Goal: Task Accomplishment & Management: Manage account settings

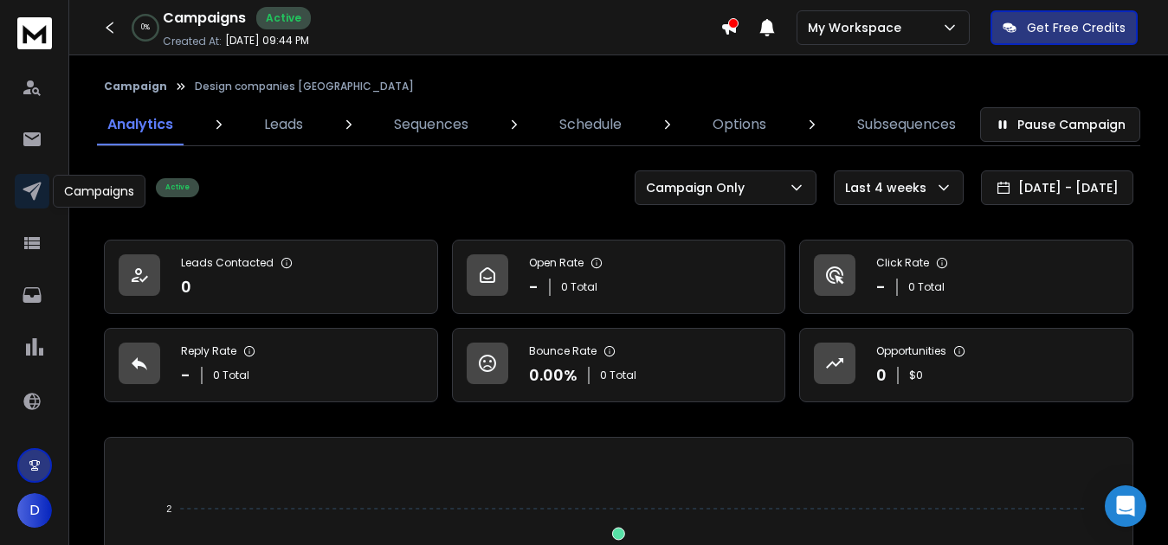
click at [34, 192] on icon at bounding box center [32, 191] width 18 height 18
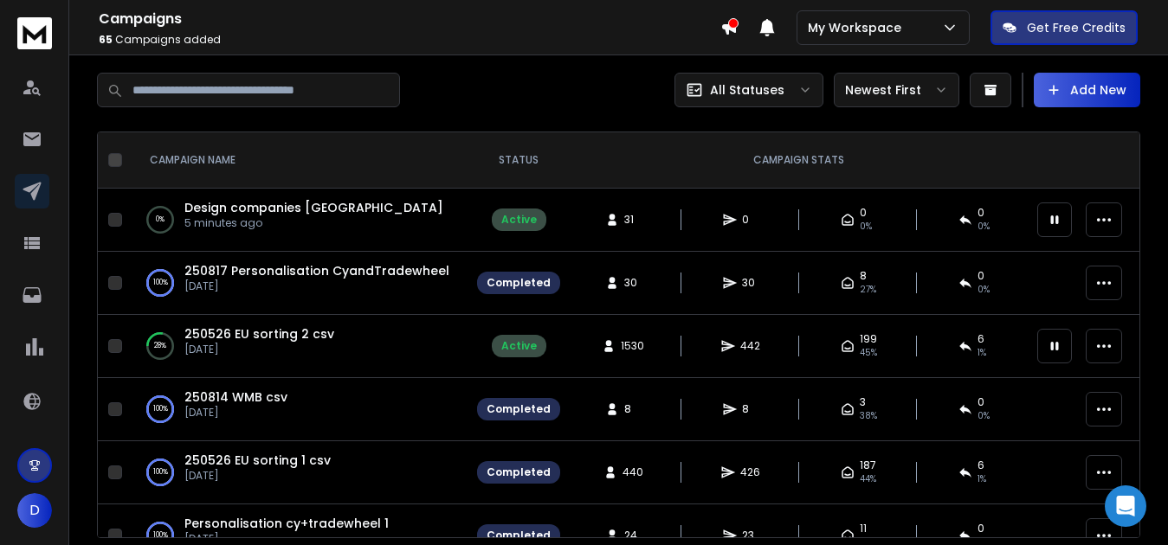
click at [1095, 285] on icon "button" at bounding box center [1103, 282] width 17 height 17
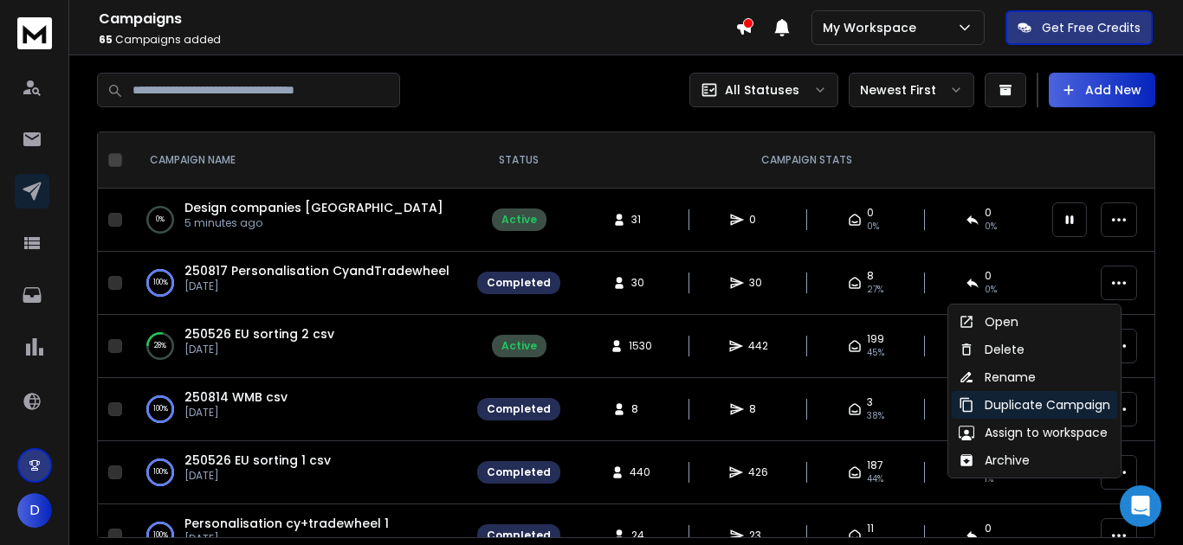
click at [1037, 409] on div "Duplicate Campaign" at bounding box center [1034, 405] width 152 height 17
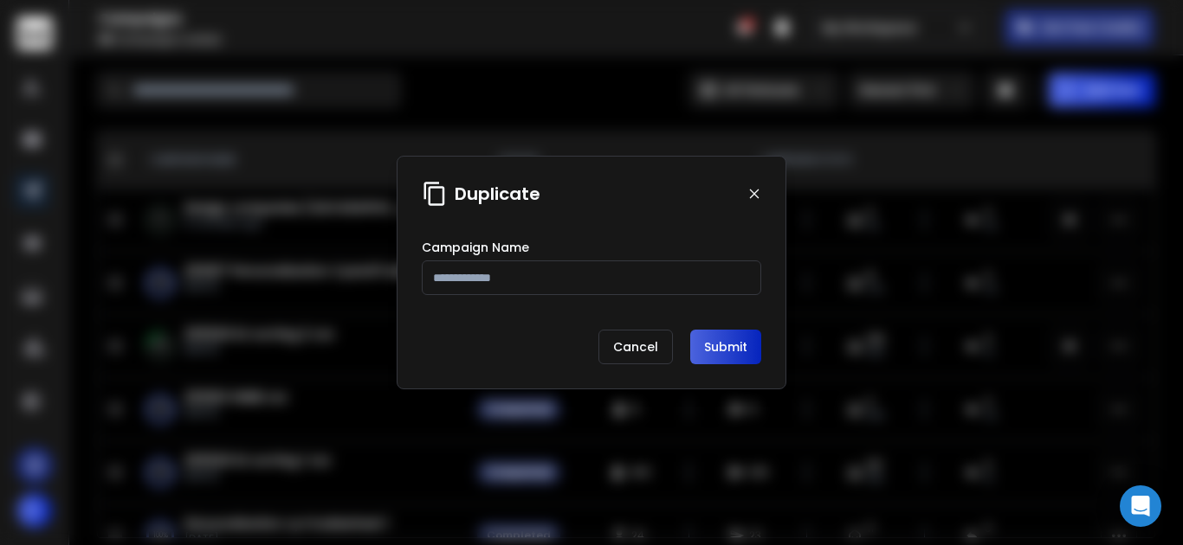
click at [509, 281] on input "text" at bounding box center [591, 278] width 339 height 35
click at [460, 279] on input "text" at bounding box center [591, 278] width 339 height 35
paste input "**********"
type input "**********"
click at [734, 339] on button "Submit" at bounding box center [725, 347] width 71 height 35
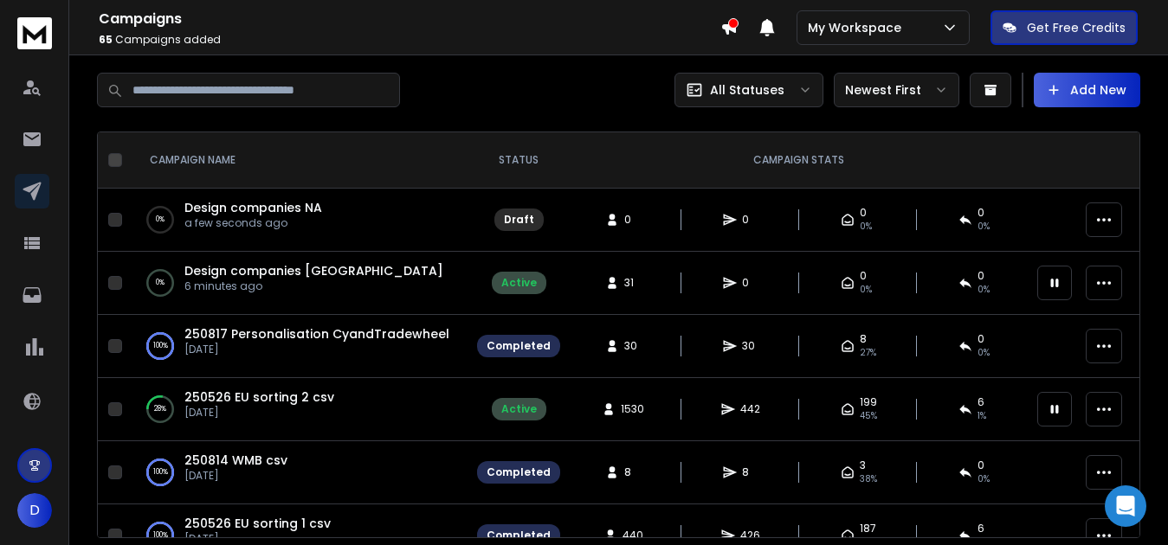
click at [1095, 222] on icon "button" at bounding box center [1103, 219] width 17 height 17
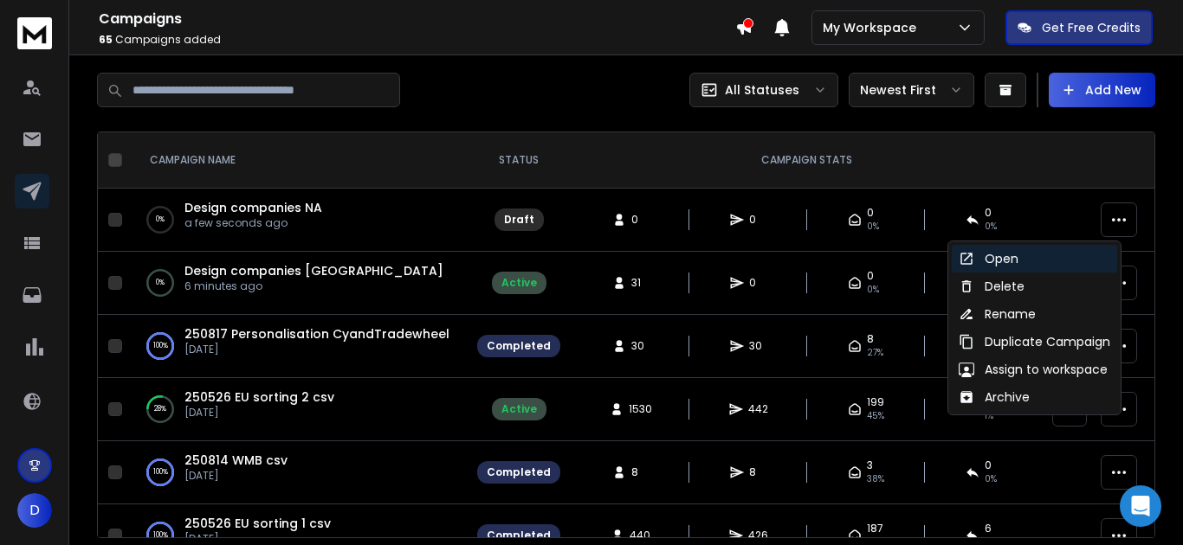
click at [1010, 265] on div "Open" at bounding box center [988, 258] width 60 height 17
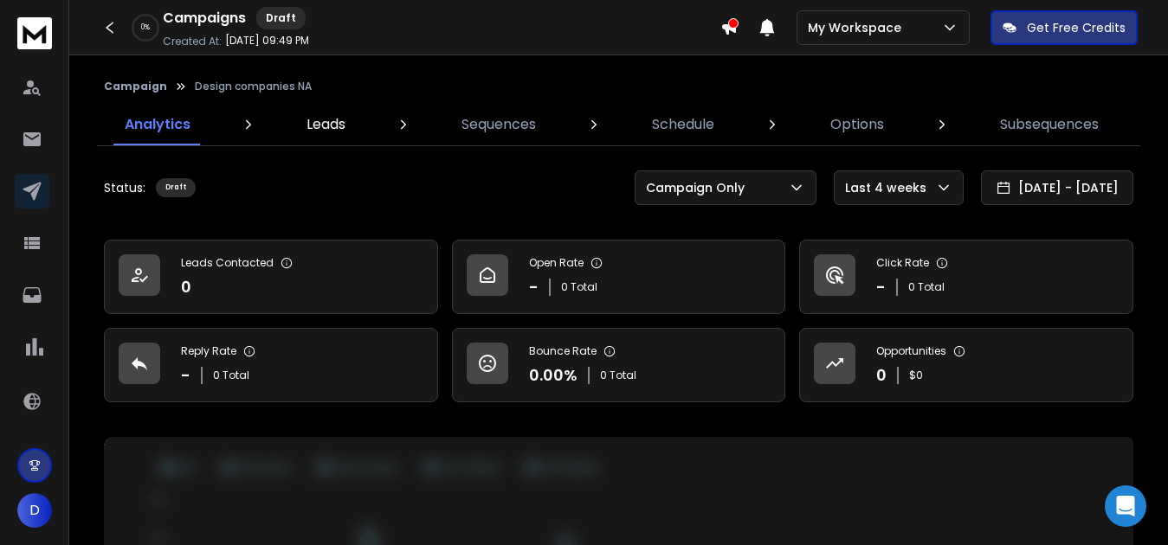
click at [311, 127] on p "Leads" at bounding box center [326, 124] width 39 height 21
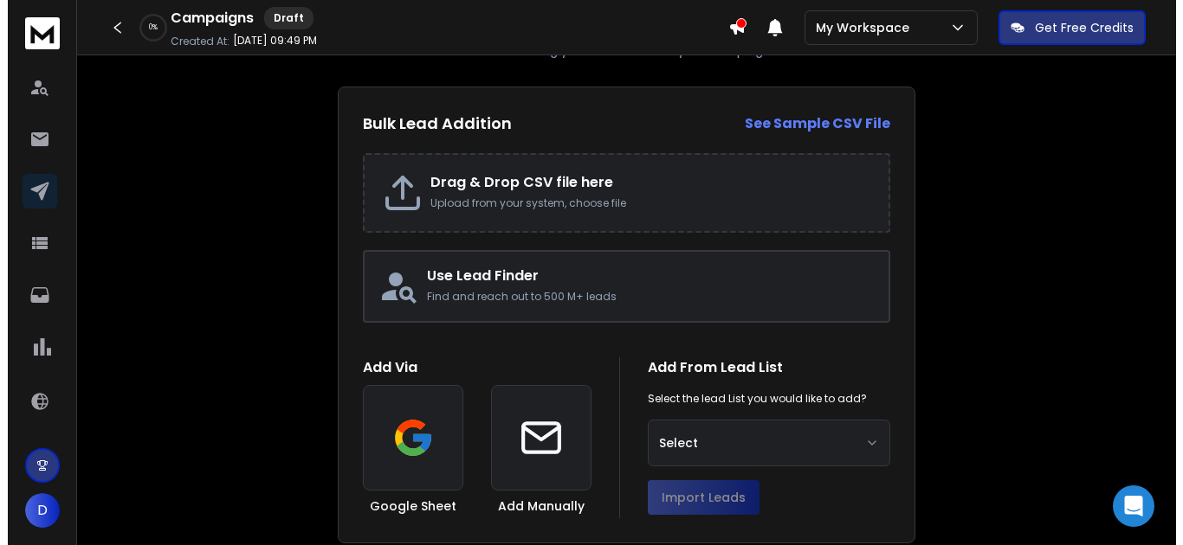
scroll to position [200, 0]
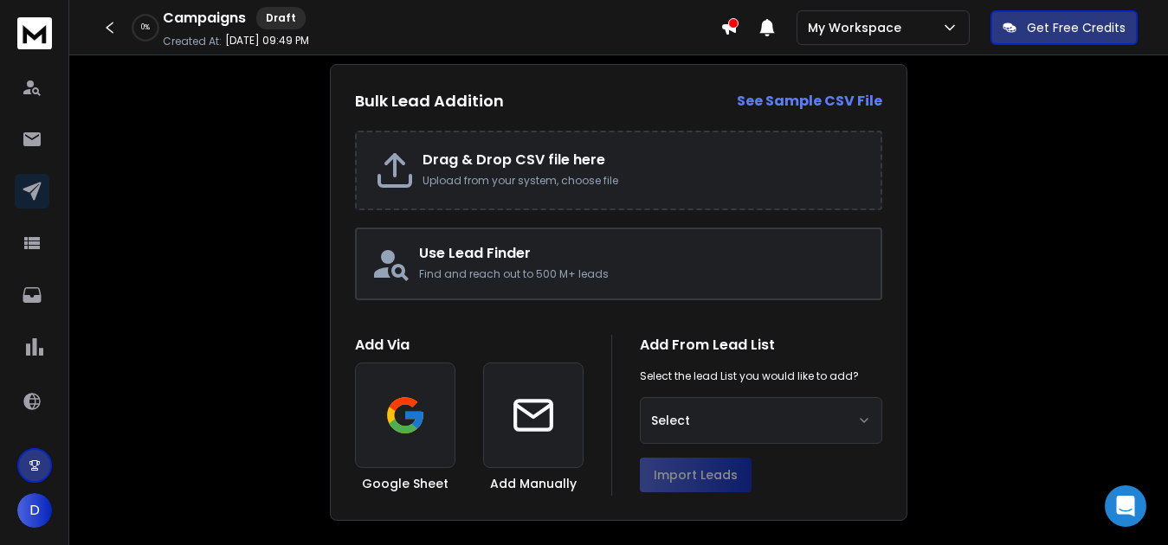
click at [743, 405] on button "Select" at bounding box center [761, 420] width 242 height 47
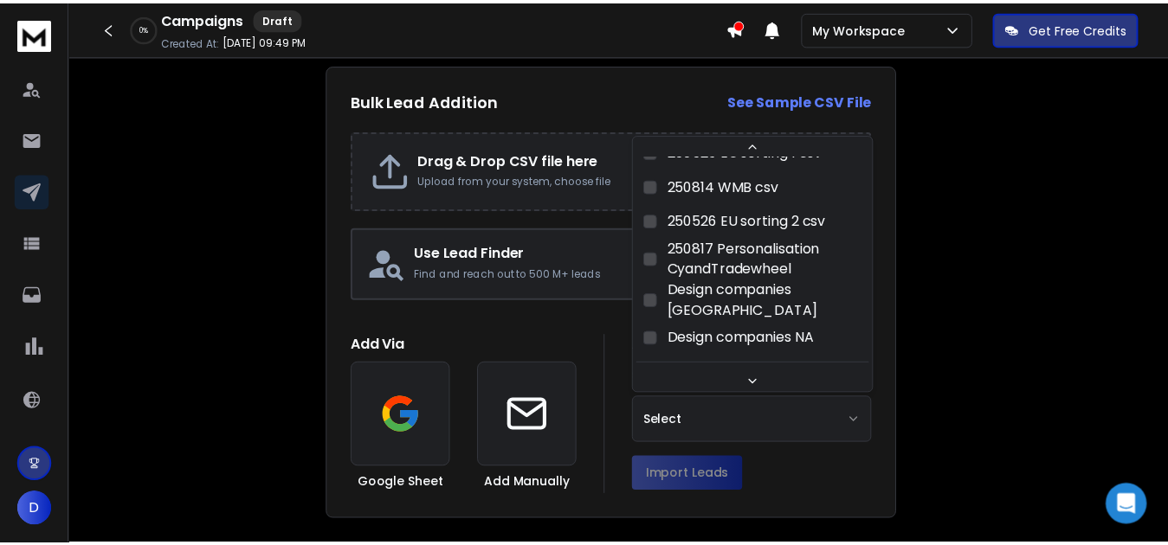
scroll to position [2084, 0]
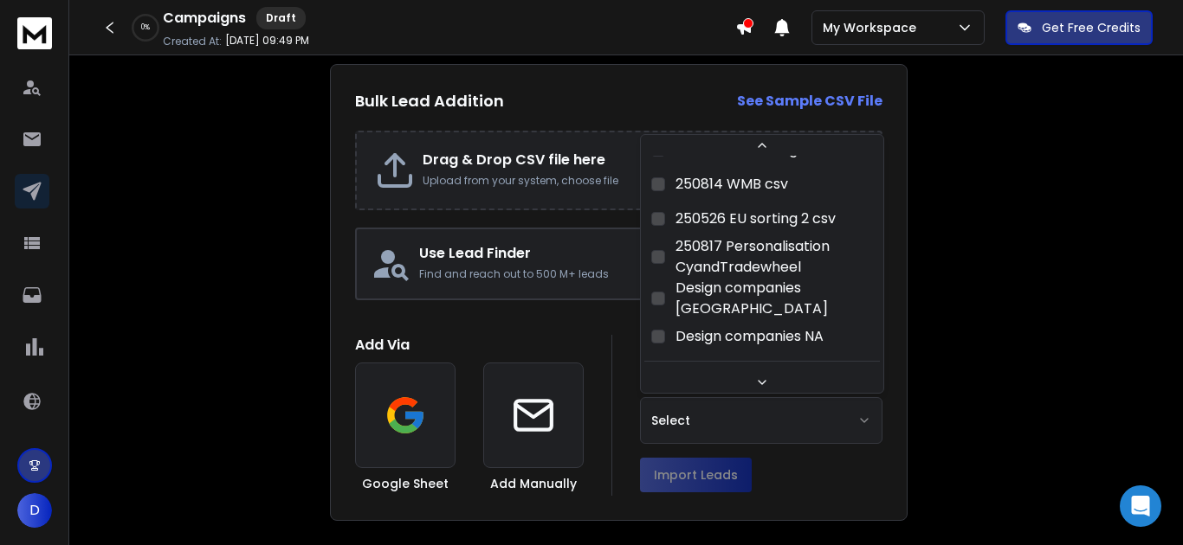
click at [657, 333] on button "button" at bounding box center [658, 337] width 14 height 14
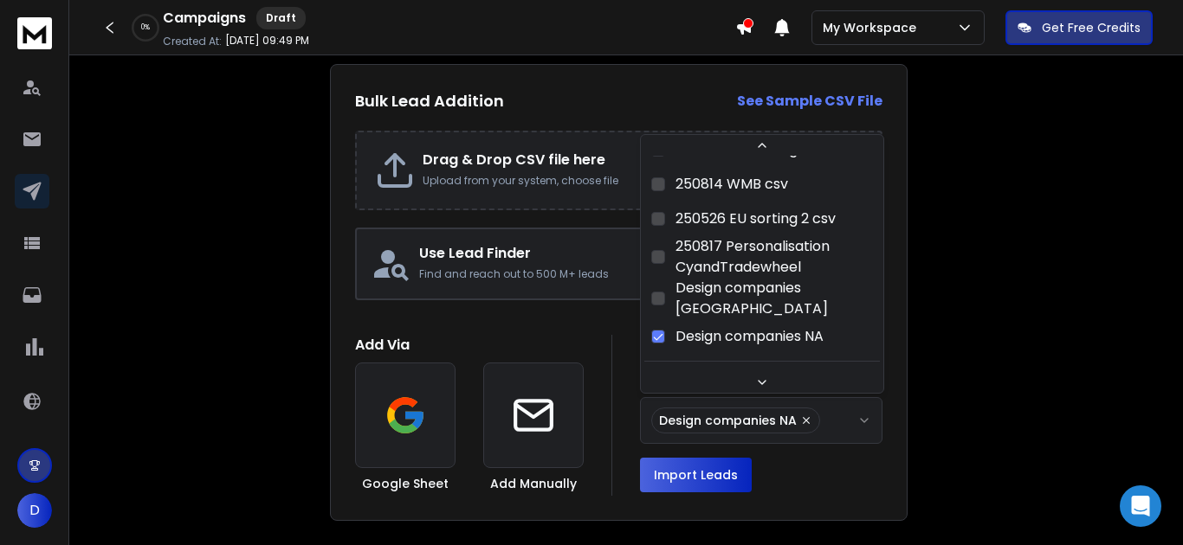
click at [694, 477] on button "Import Leads" at bounding box center [696, 475] width 112 height 35
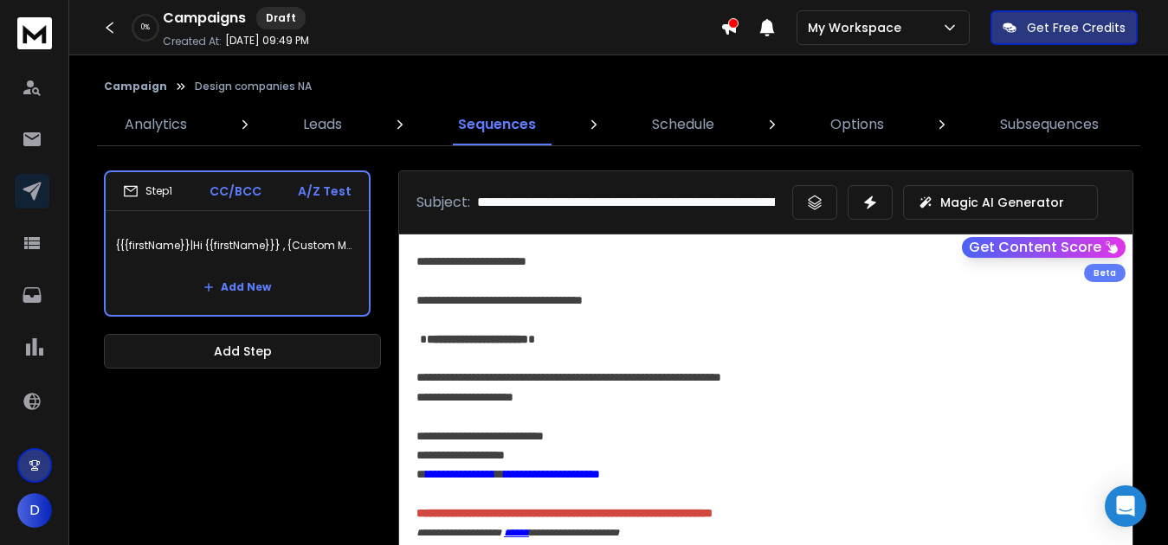
click at [679, 197] on input "**********" at bounding box center [626, 202] width 298 height 21
drag, startPoint x: 649, startPoint y: 197, endPoint x: 452, endPoint y: 196, distance: 196.5
click at [452, 196] on div "**********" at bounding box center [595, 202] width 358 height 21
click at [36, 193] on icon at bounding box center [32, 191] width 18 height 18
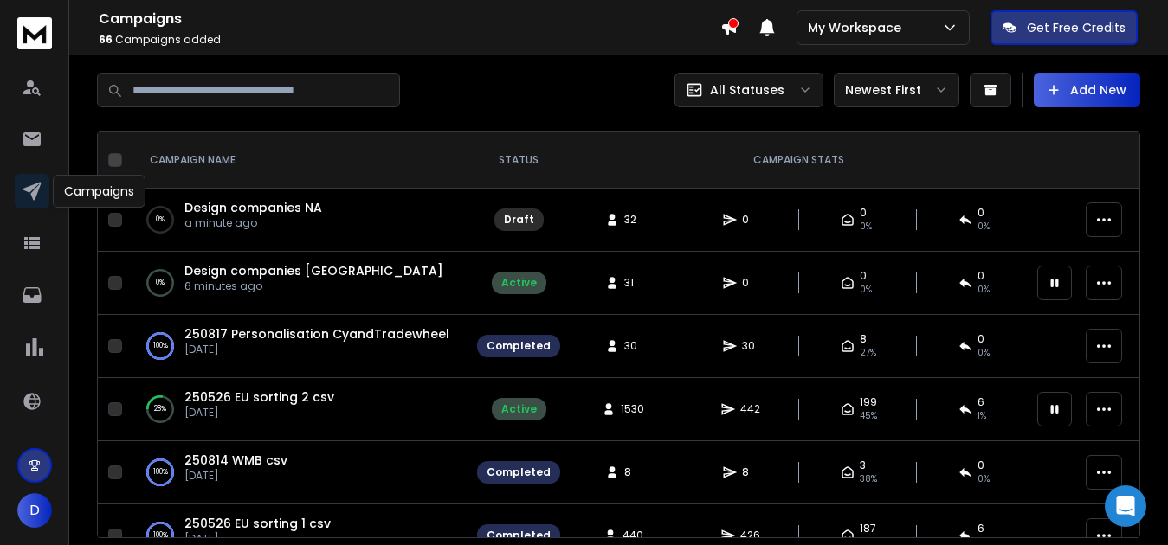
click at [1095, 215] on icon "button" at bounding box center [1103, 219] width 17 height 17
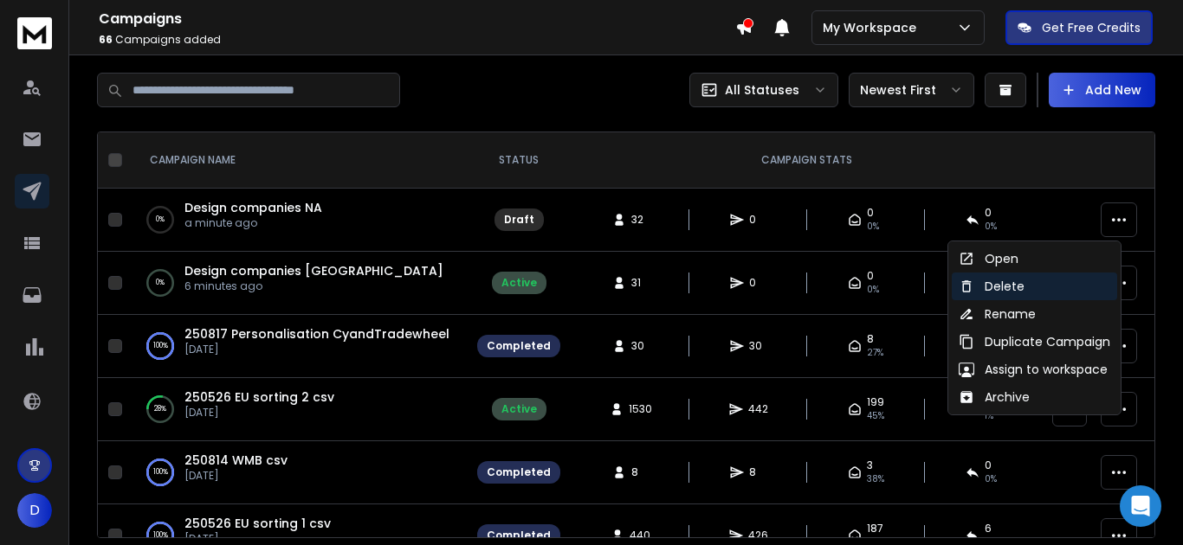
click at [1012, 285] on div "Delete" at bounding box center [991, 286] width 66 height 17
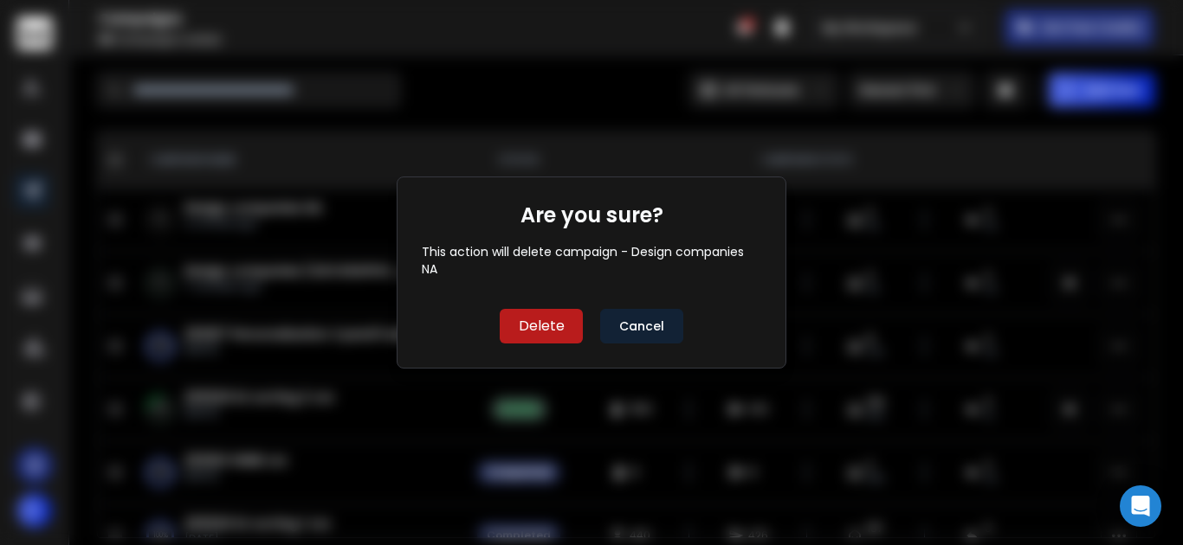
click at [550, 330] on button "Delete" at bounding box center [541, 326] width 83 height 35
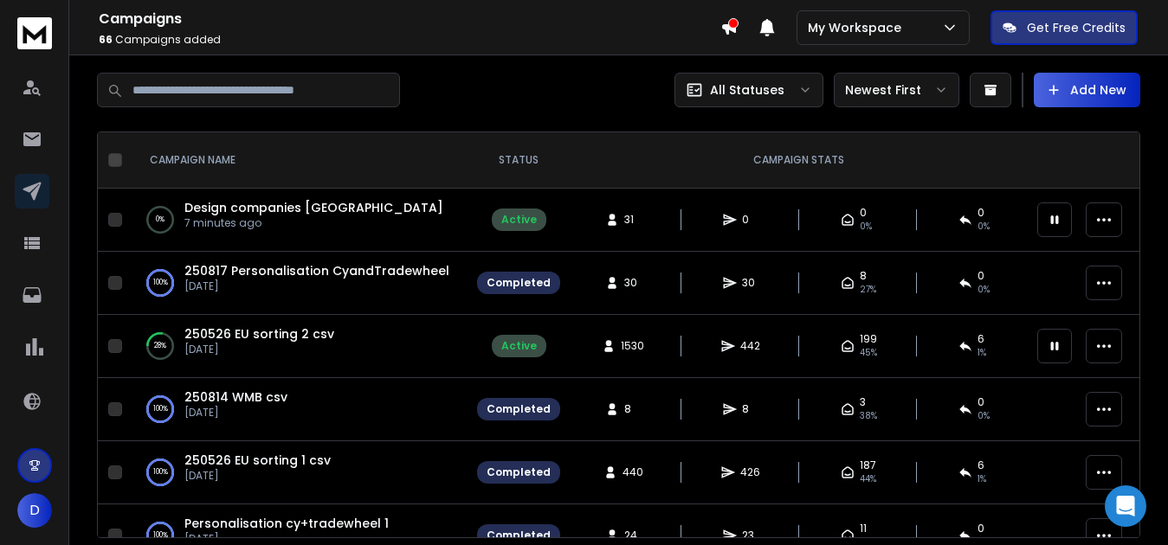
click at [1095, 224] on icon "button" at bounding box center [1103, 219] width 17 height 17
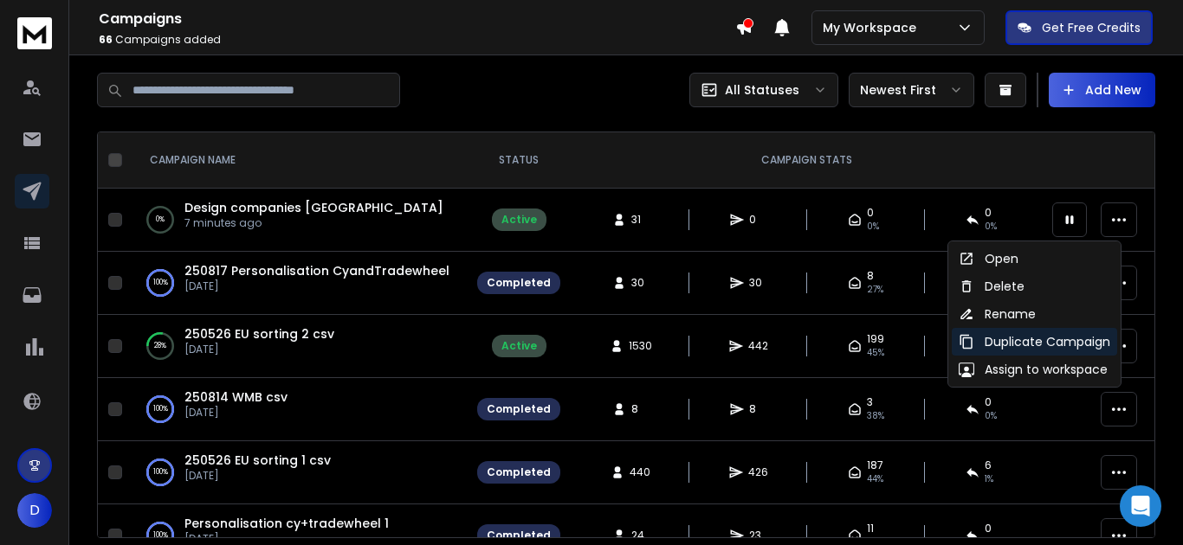
click at [1043, 339] on div "Duplicate Campaign" at bounding box center [1034, 341] width 152 height 17
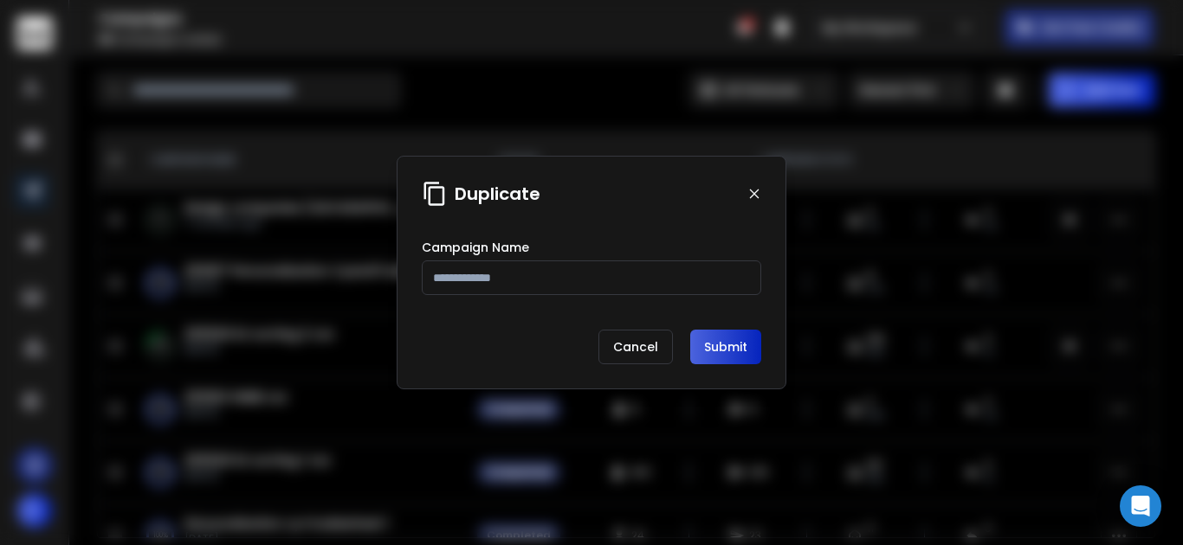
click at [547, 281] on input "text" at bounding box center [591, 278] width 339 height 35
paste input "**********"
type input "**********"
click at [730, 342] on button "Submit" at bounding box center [725, 347] width 71 height 35
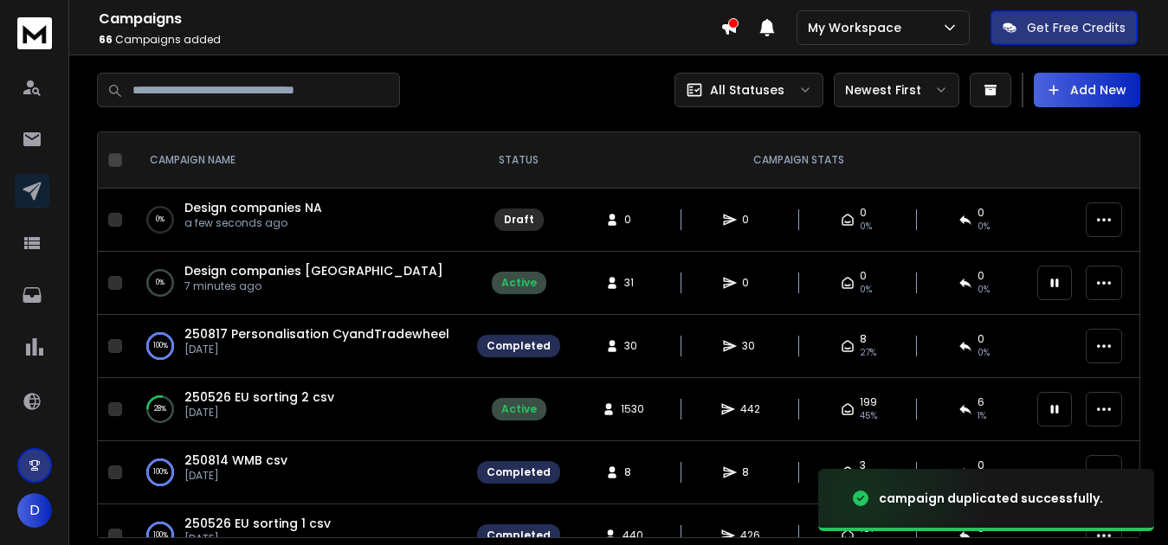
click at [1095, 224] on icon "button" at bounding box center [1103, 219] width 17 height 17
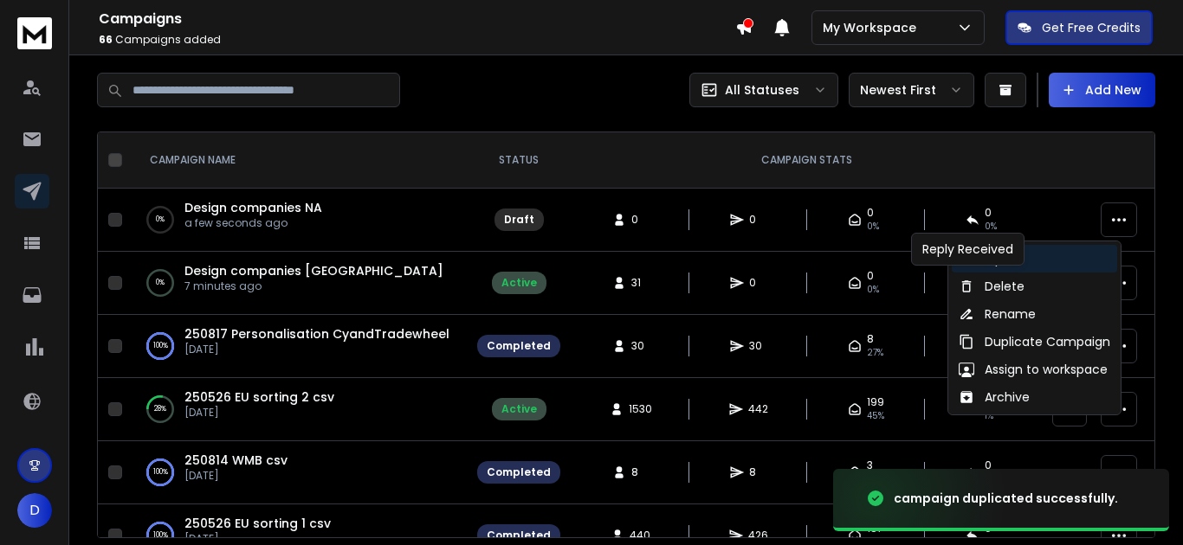
click at [978, 261] on div "Reply Received" at bounding box center [967, 249] width 113 height 33
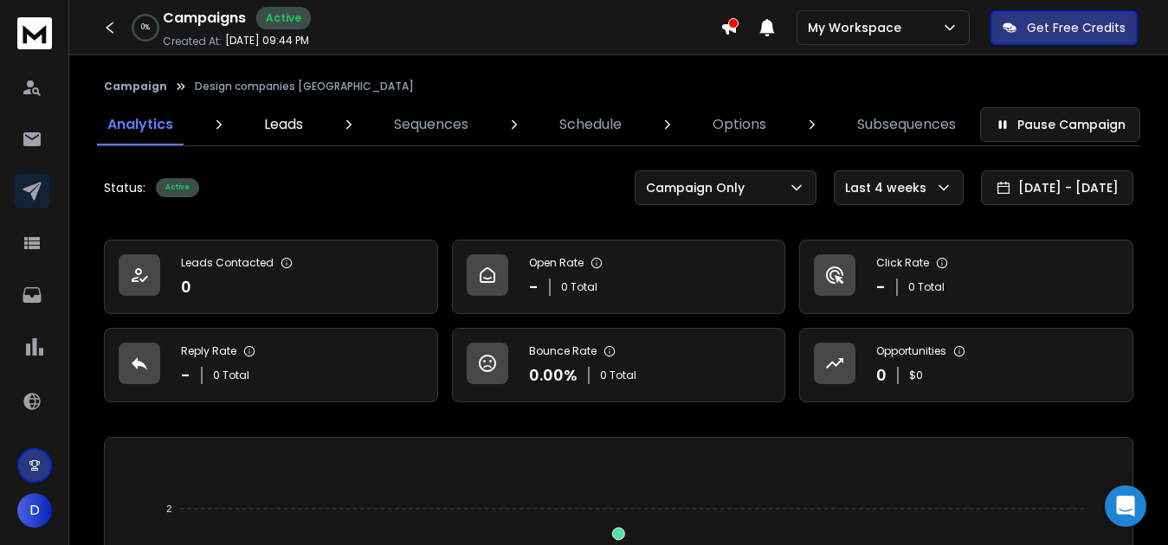
click at [283, 119] on p "Leads" at bounding box center [283, 124] width 39 height 21
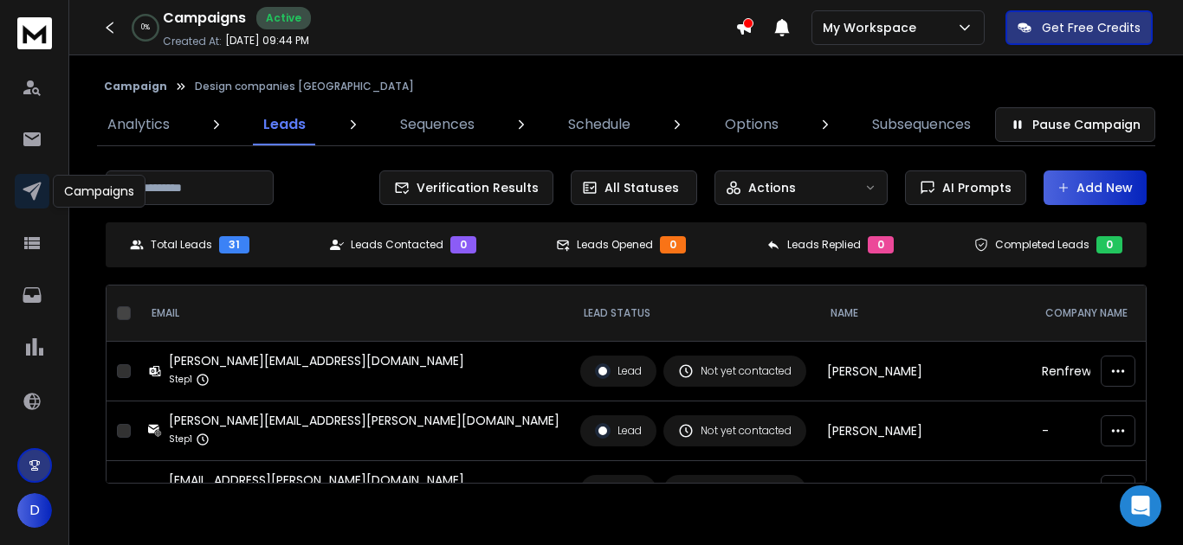
click at [42, 199] on icon at bounding box center [32, 191] width 21 height 21
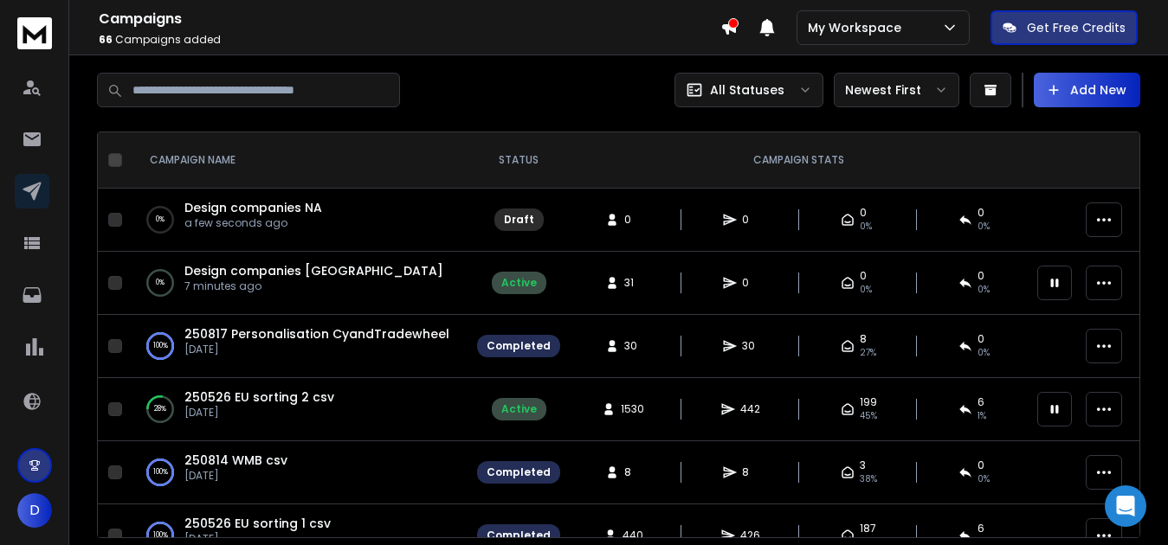
click at [1097, 220] on icon "button" at bounding box center [1104, 219] width 14 height 3
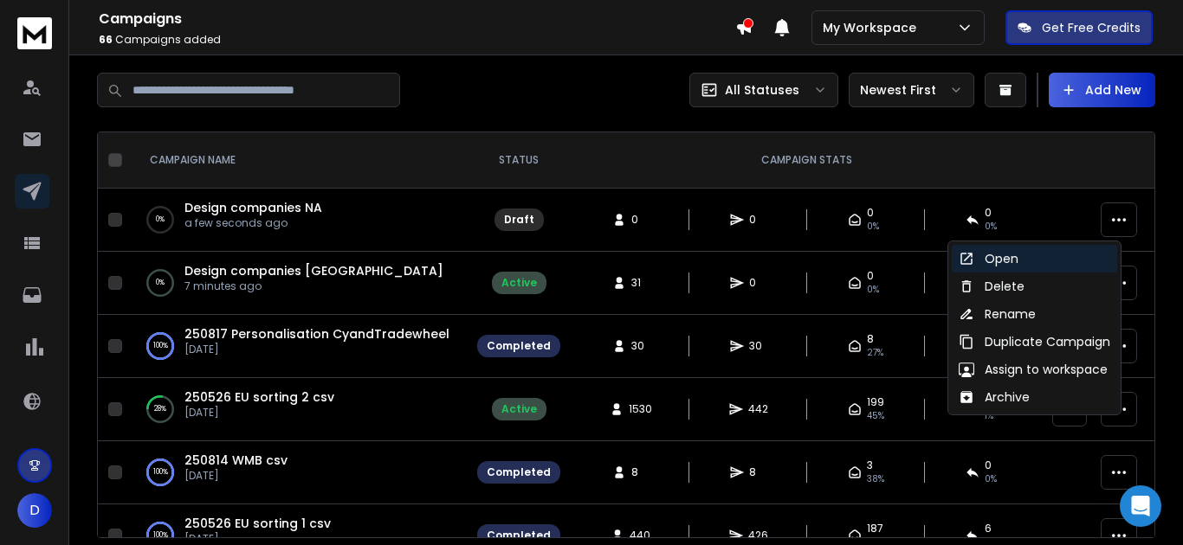
click at [985, 263] on div "Open" at bounding box center [988, 258] width 60 height 17
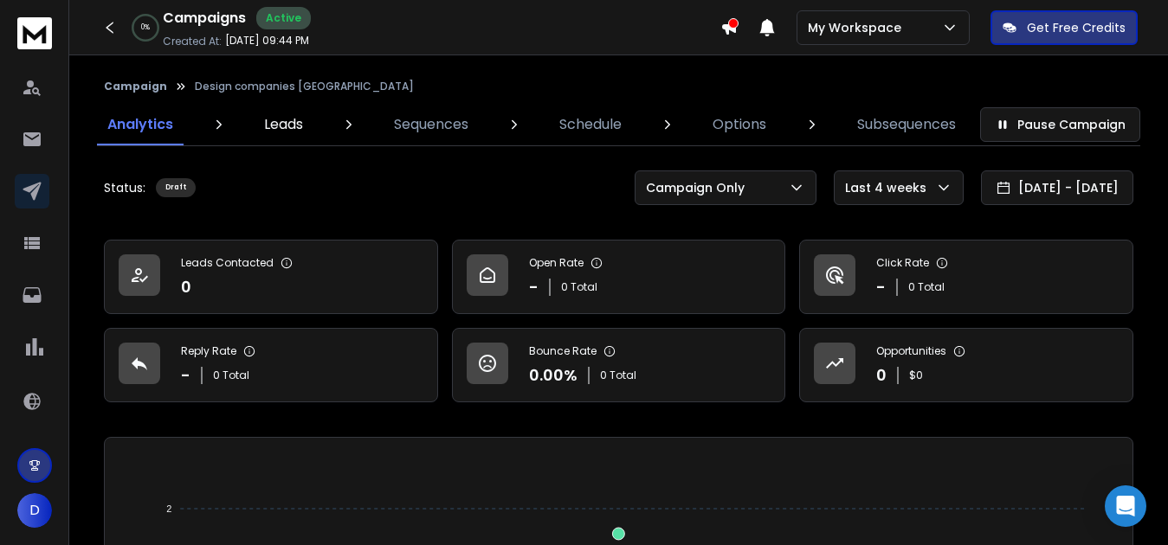
click at [291, 126] on p "Leads" at bounding box center [283, 124] width 39 height 21
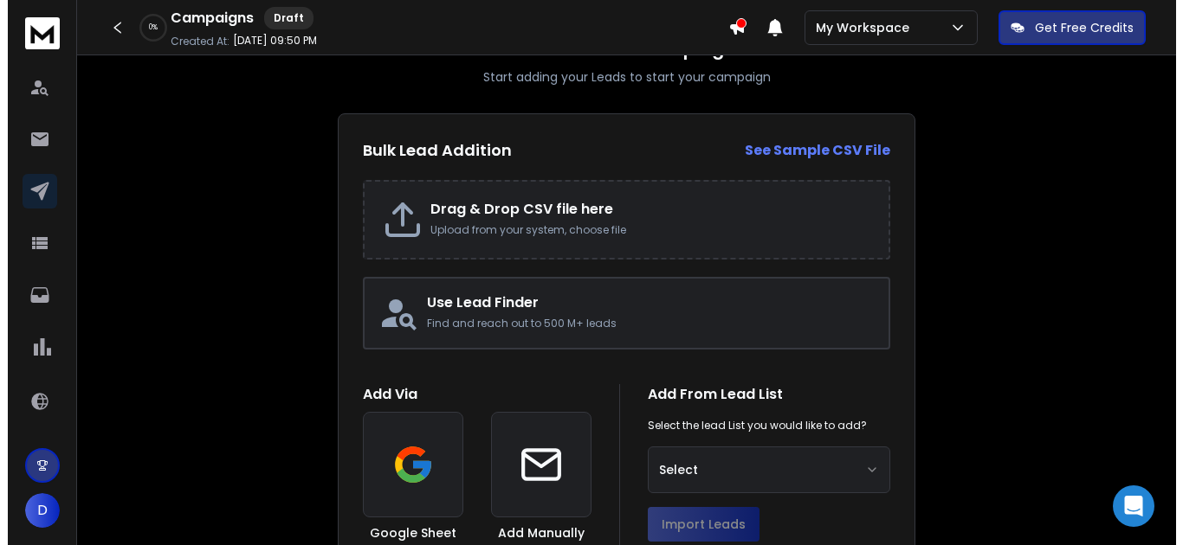
scroll to position [200, 0]
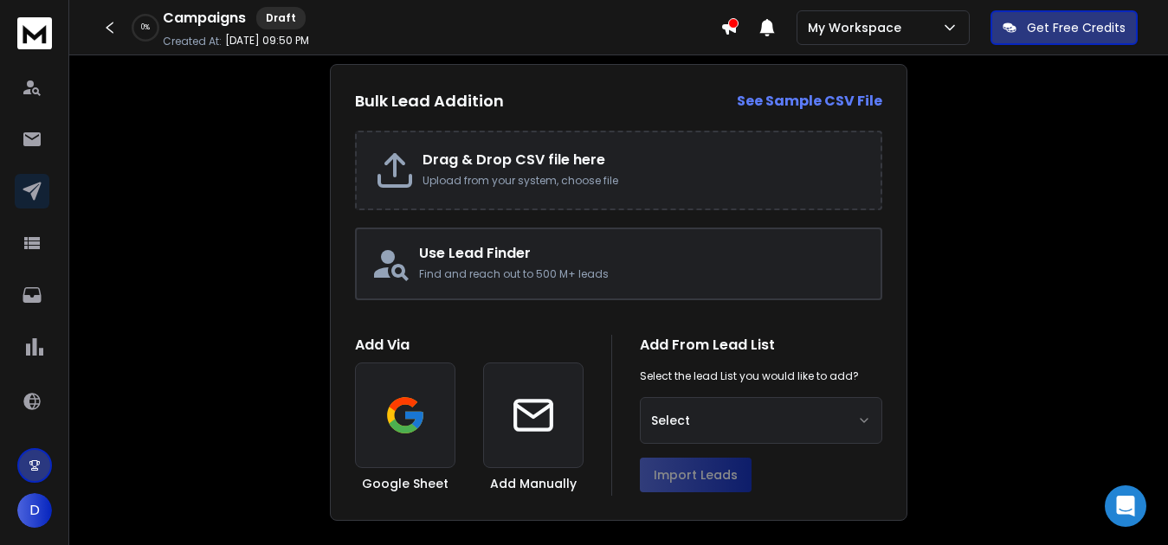
click at [857, 418] on icon "button" at bounding box center [864, 421] width 14 height 14
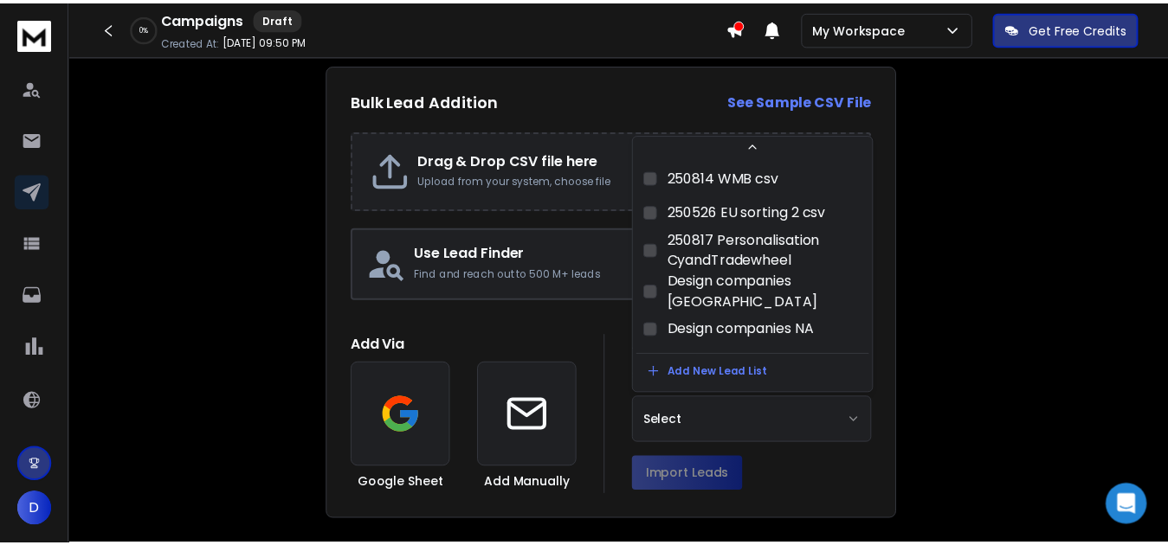
scroll to position [2084, 0]
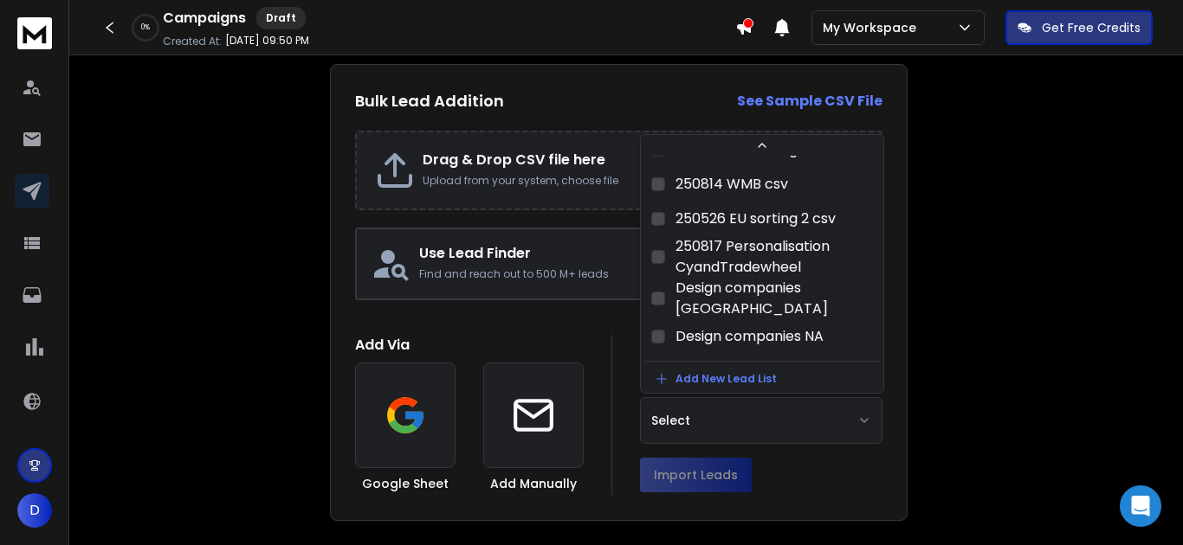
click at [763, 326] on div "Design companies NA" at bounding box center [749, 336] width 148 height 21
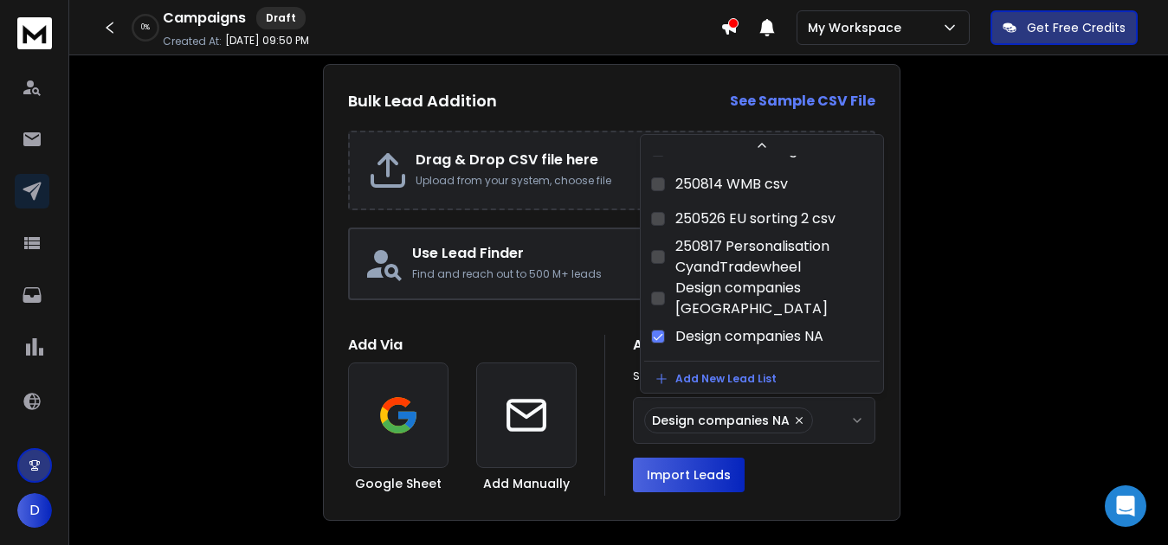
click at [736, 467] on button "Import Leads" at bounding box center [689, 475] width 112 height 35
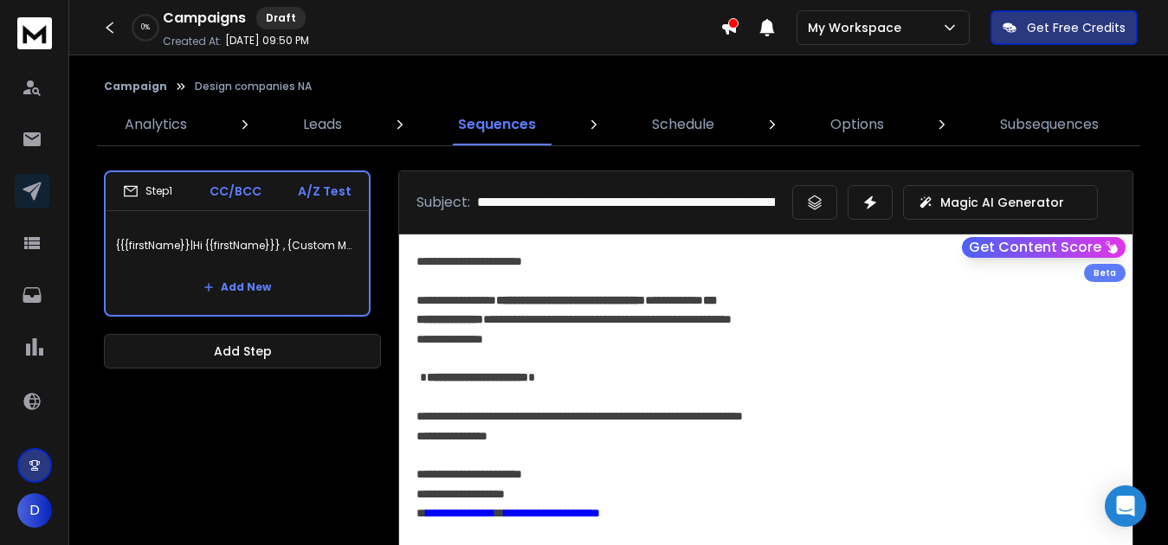
click at [732, 322] on span "**********" at bounding box center [653, 319] width 157 height 12
click at [679, 116] on p "Schedule" at bounding box center [683, 124] width 62 height 21
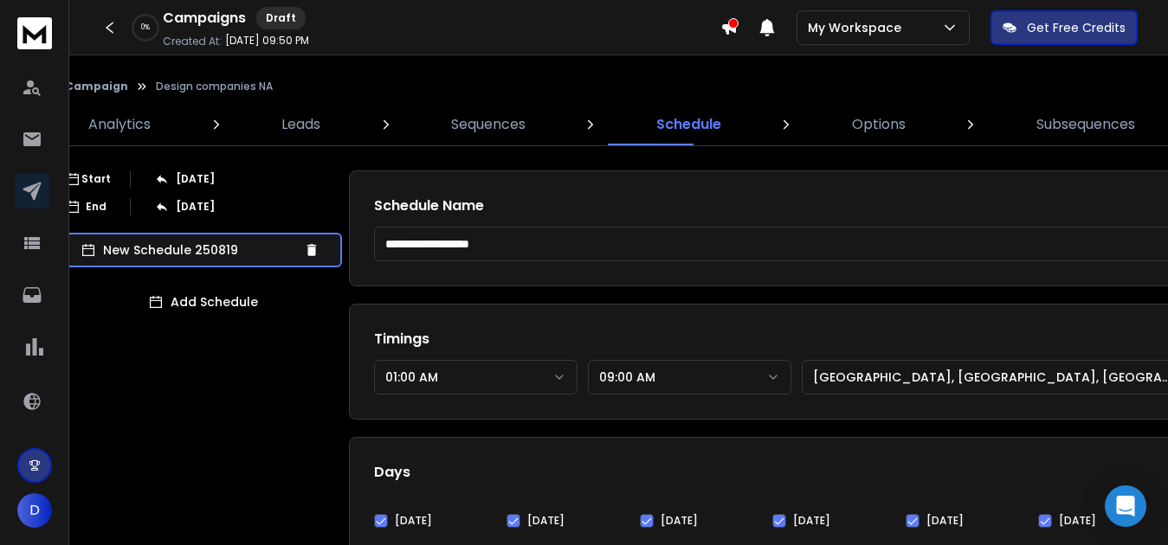
click at [631, 254] on input "**********" at bounding box center [801, 244] width 855 height 35
type input "**********"
click at [557, 380] on icon "button" at bounding box center [559, 378] width 14 height 14
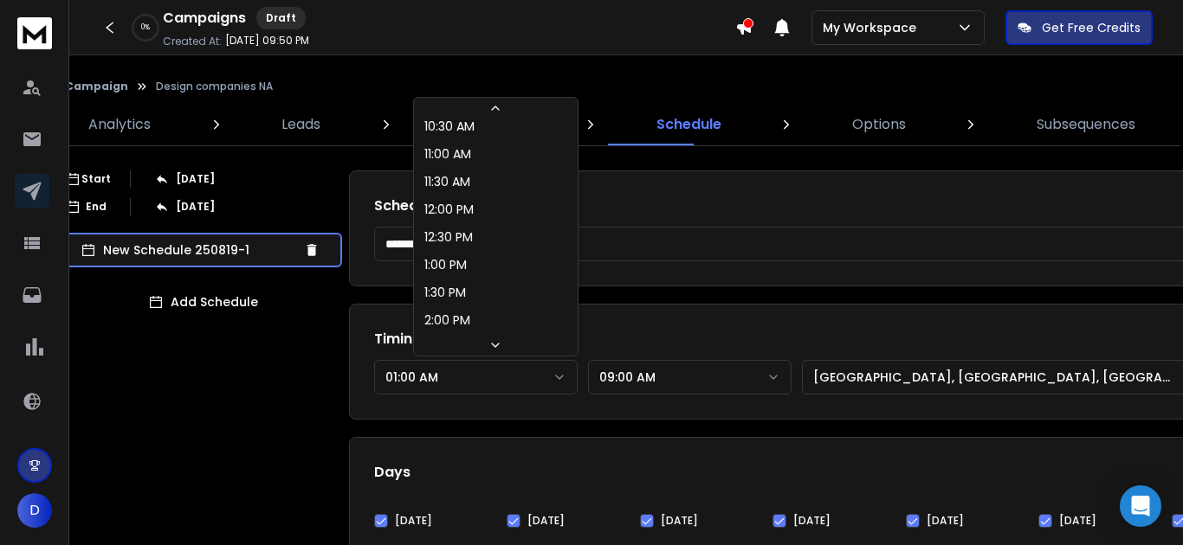
scroll to position [606, 0]
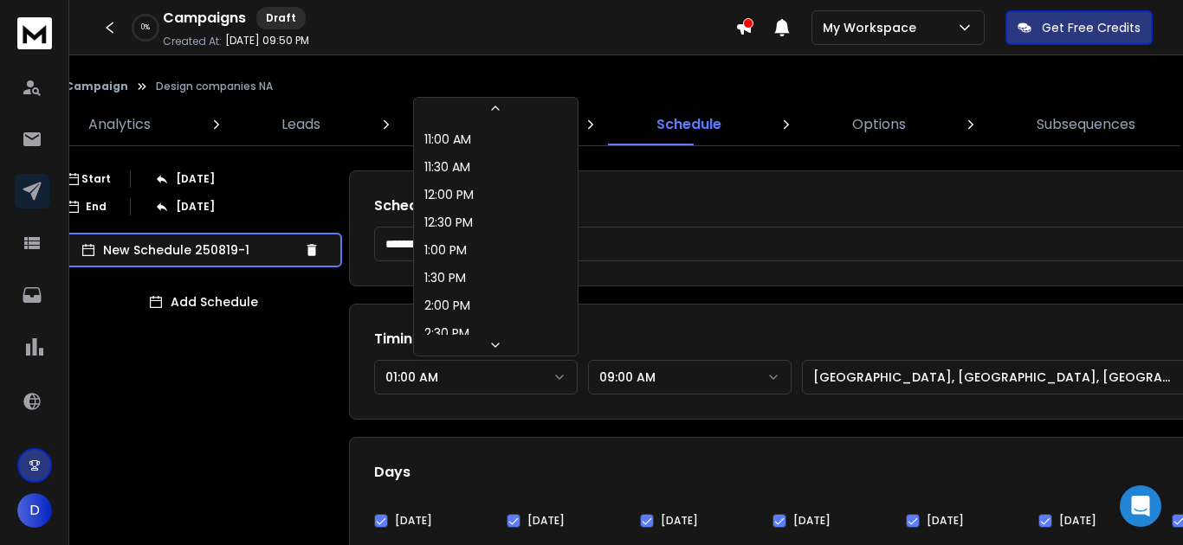
select select "********"
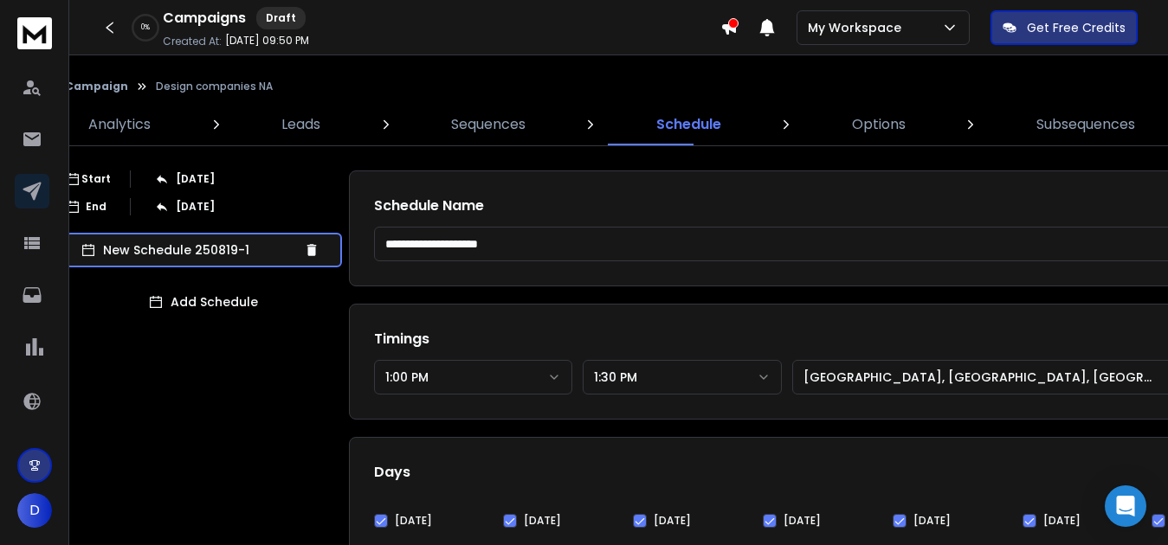
click at [757, 380] on icon "button" at bounding box center [764, 378] width 14 height 14
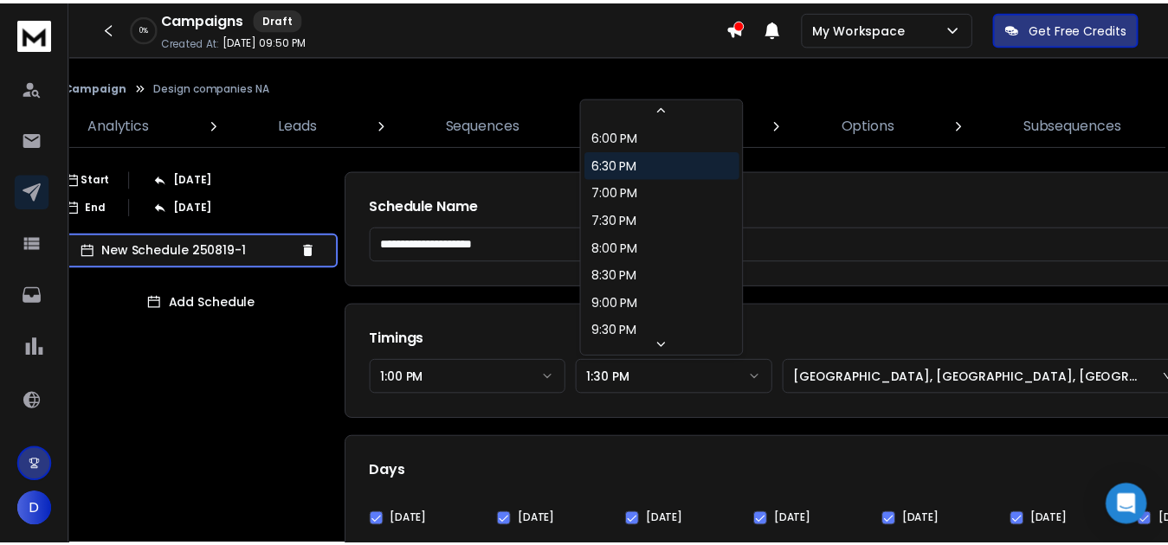
scroll to position [284, 0]
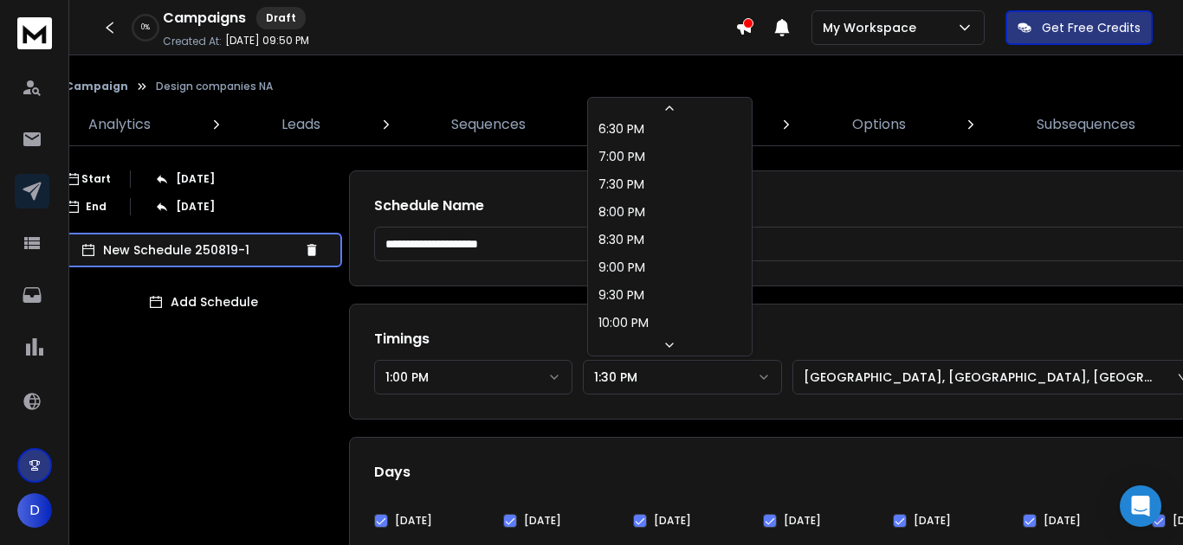
select select "********"
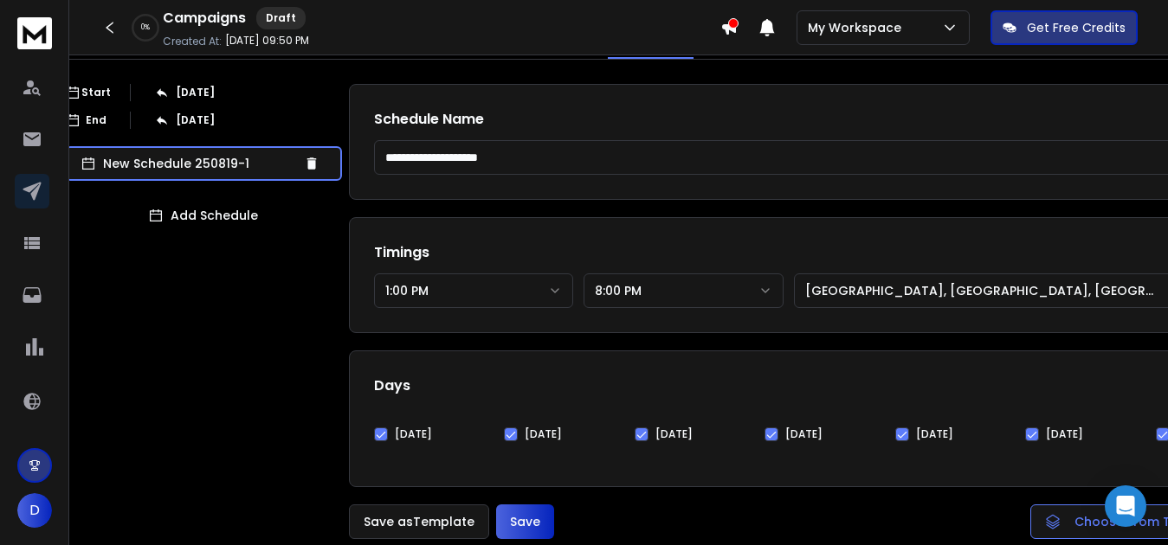
scroll to position [105, 0]
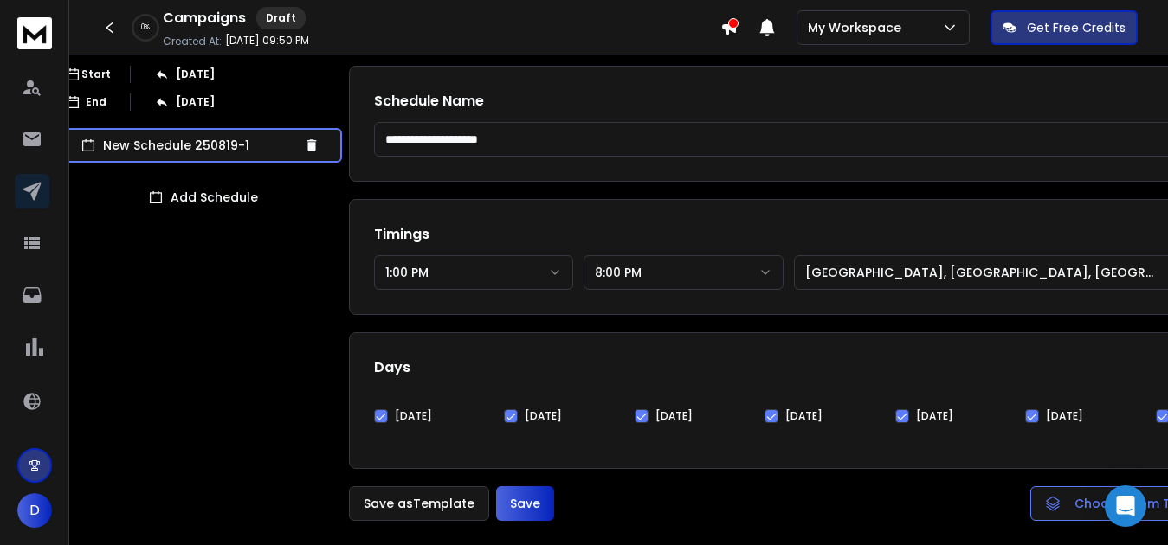
click at [554, 500] on button "Save" at bounding box center [525, 504] width 58 height 35
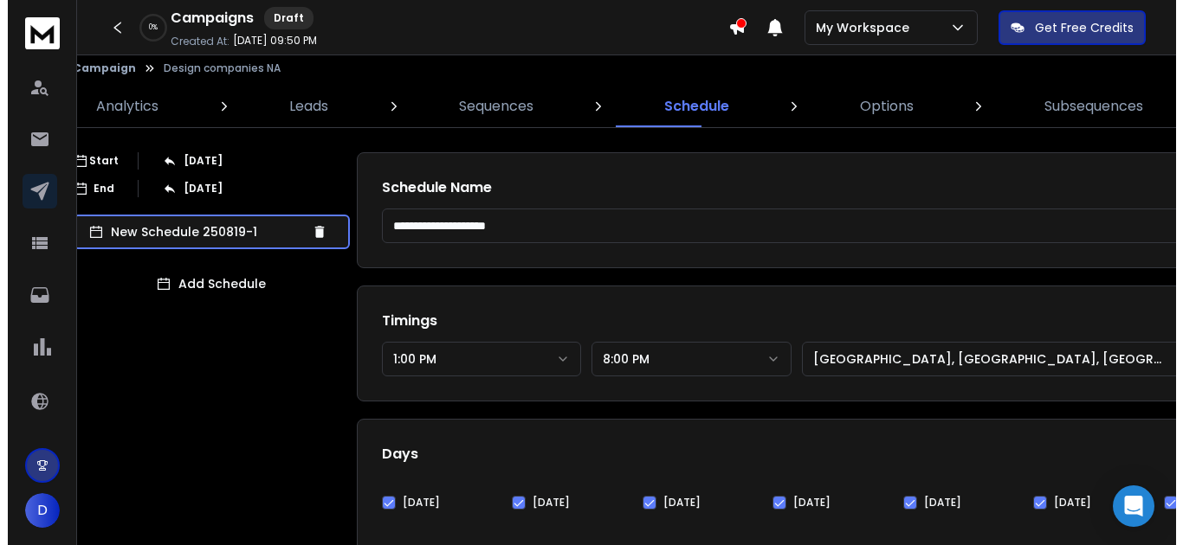
scroll to position [0, 0]
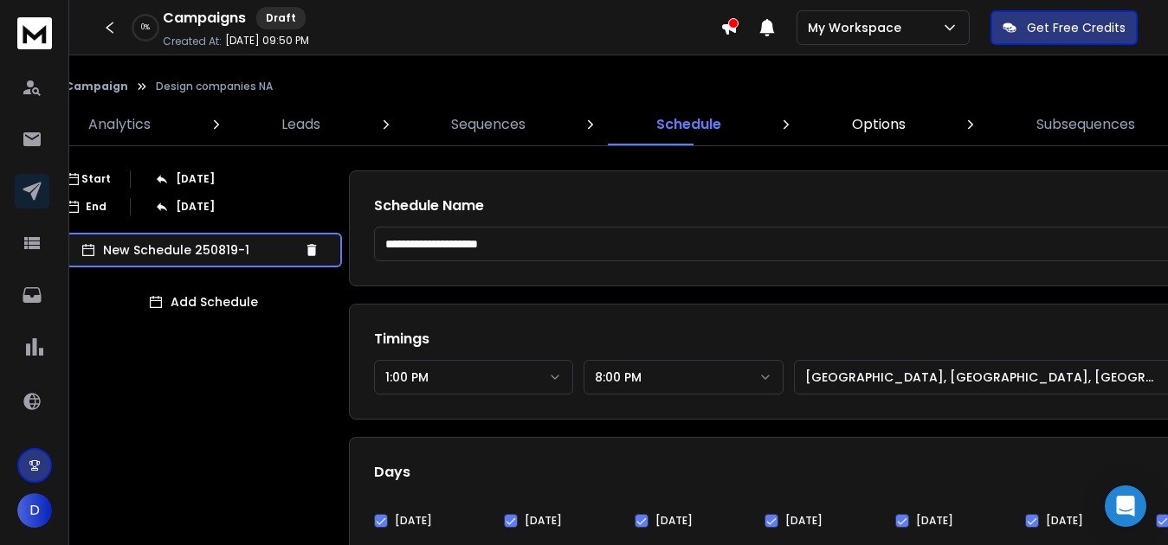
click at [842, 127] on link "Options" at bounding box center [879, 125] width 74 height 42
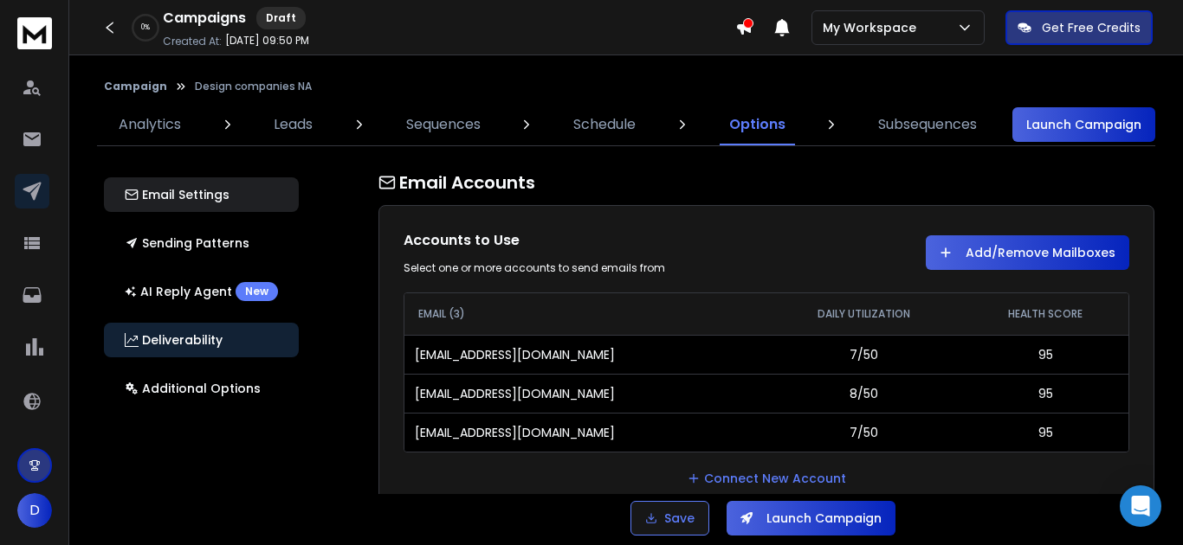
click at [213, 332] on p "Deliverability" at bounding box center [174, 340] width 98 height 17
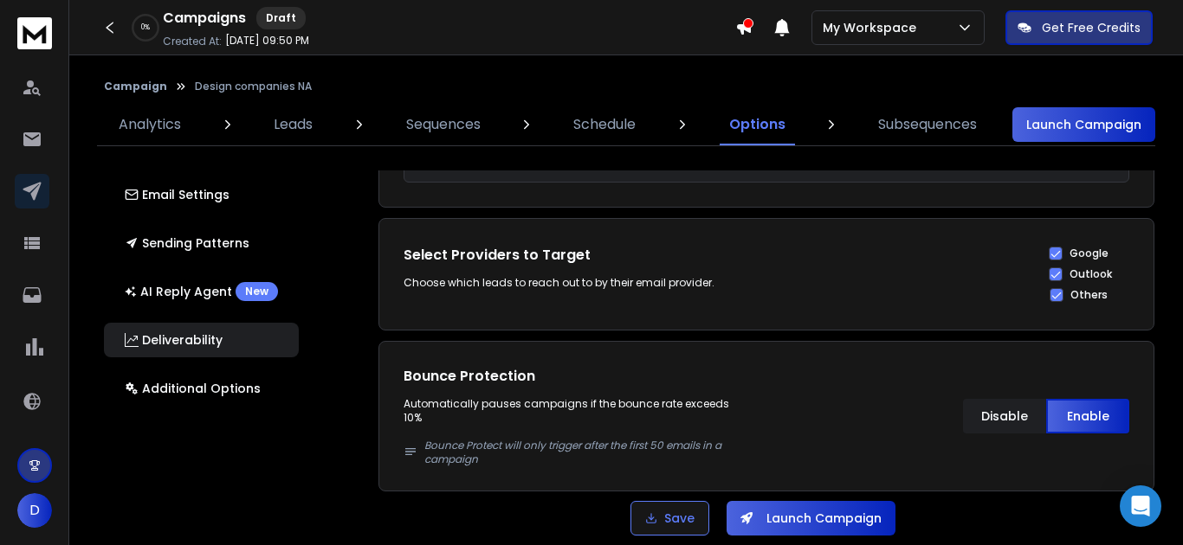
scroll to position [2378, 0]
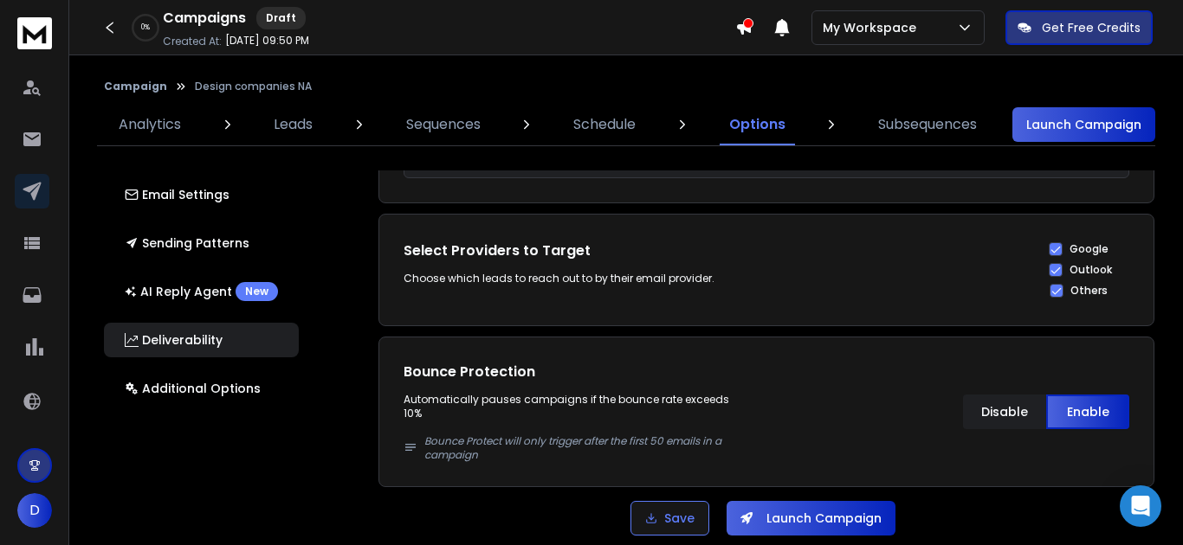
click at [838, 512] on button "Launch Campaign" at bounding box center [810, 518] width 169 height 35
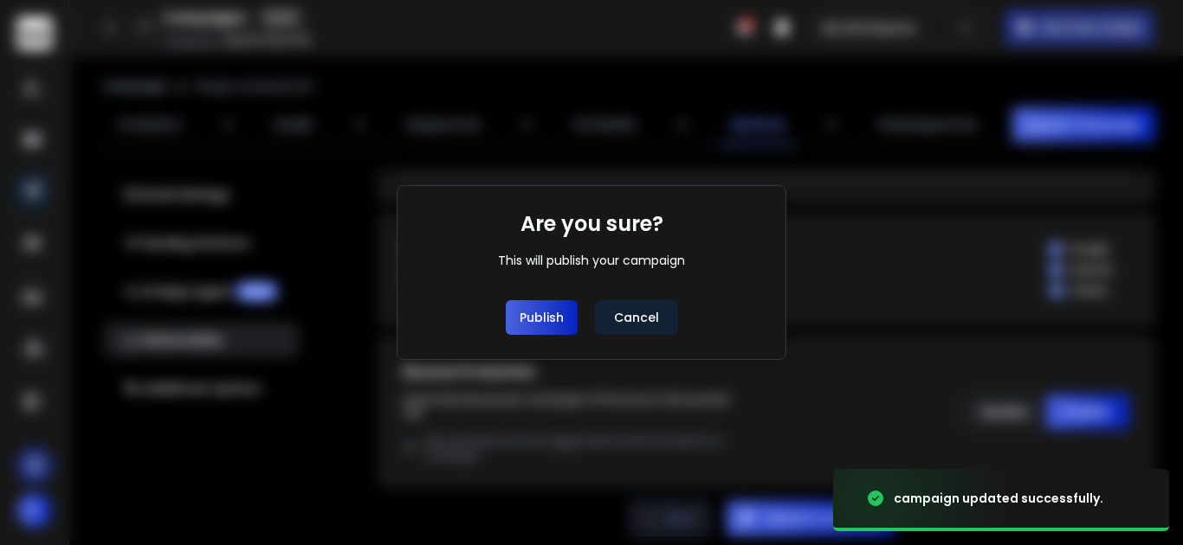
click at [544, 320] on button "Publish" at bounding box center [542, 317] width 72 height 35
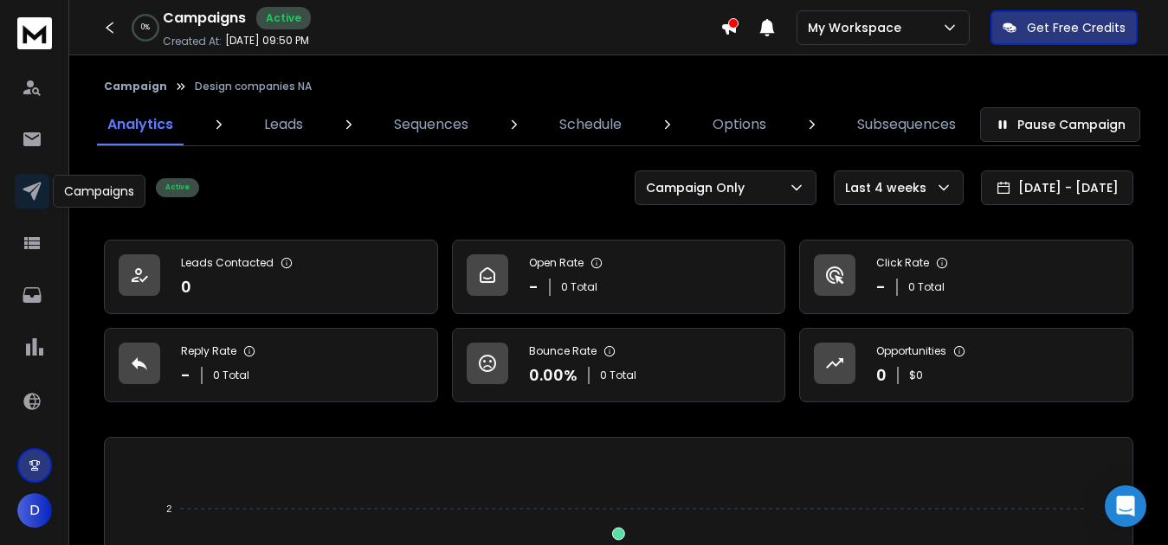
click at [26, 195] on icon at bounding box center [32, 191] width 21 height 21
